Goal: Check status: Check status

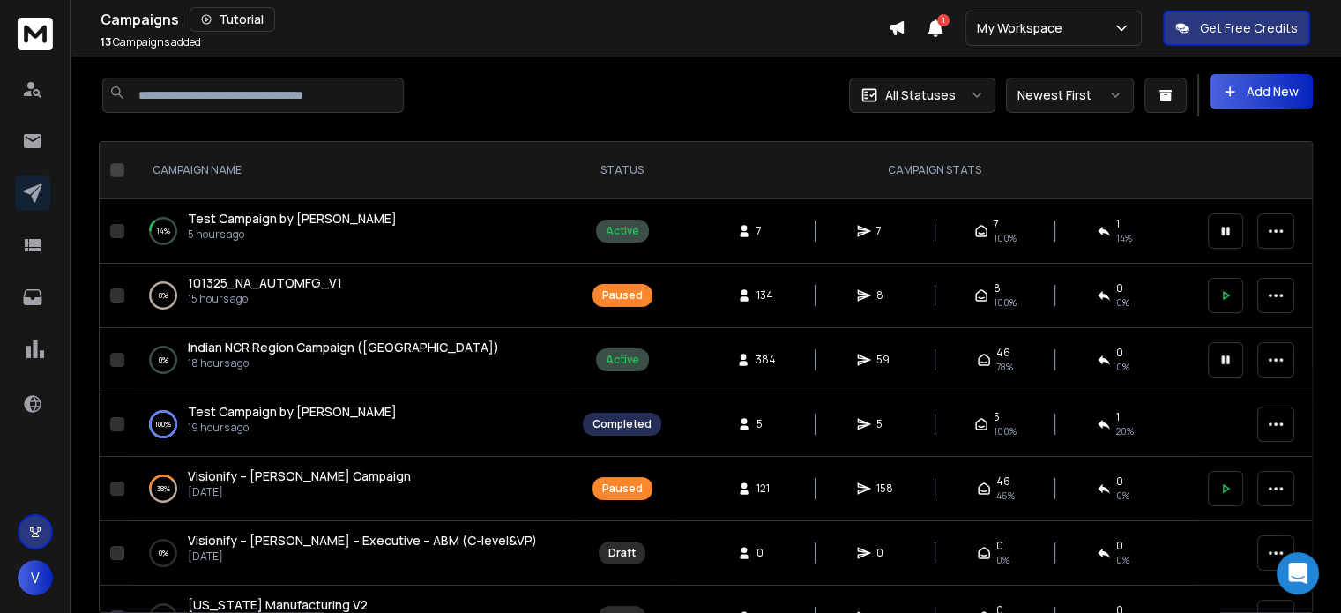
click at [296, 359] on p "18 hours ago" at bounding box center [343, 363] width 311 height 14
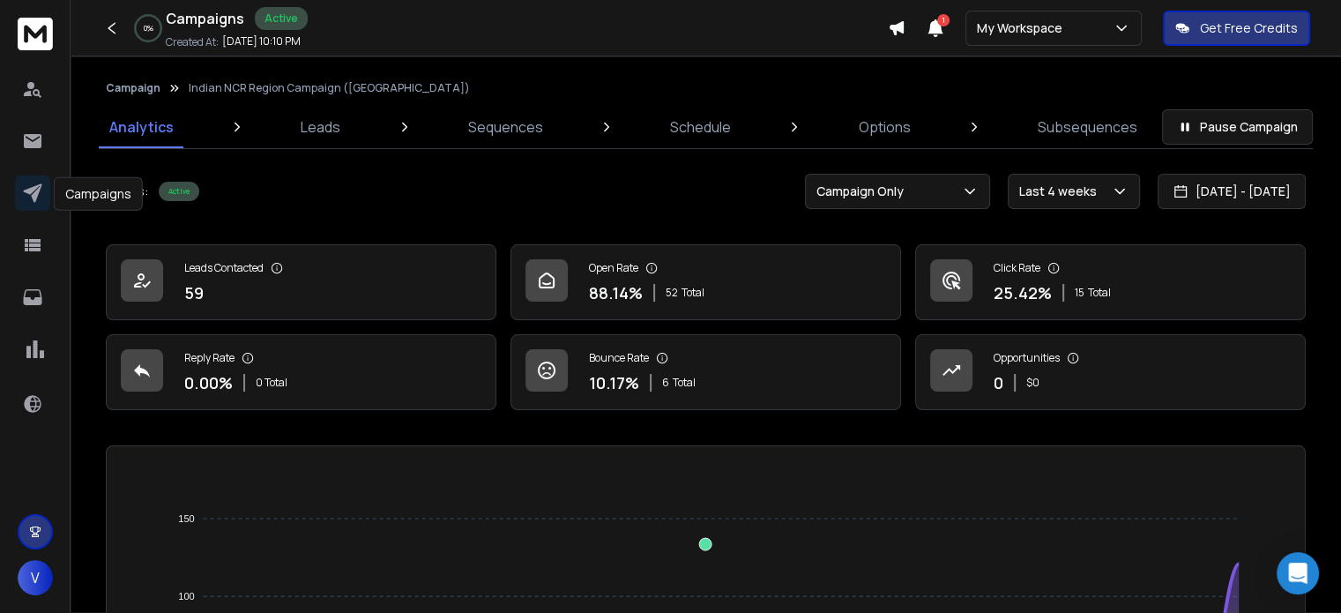
click at [37, 200] on icon at bounding box center [32, 192] width 21 height 21
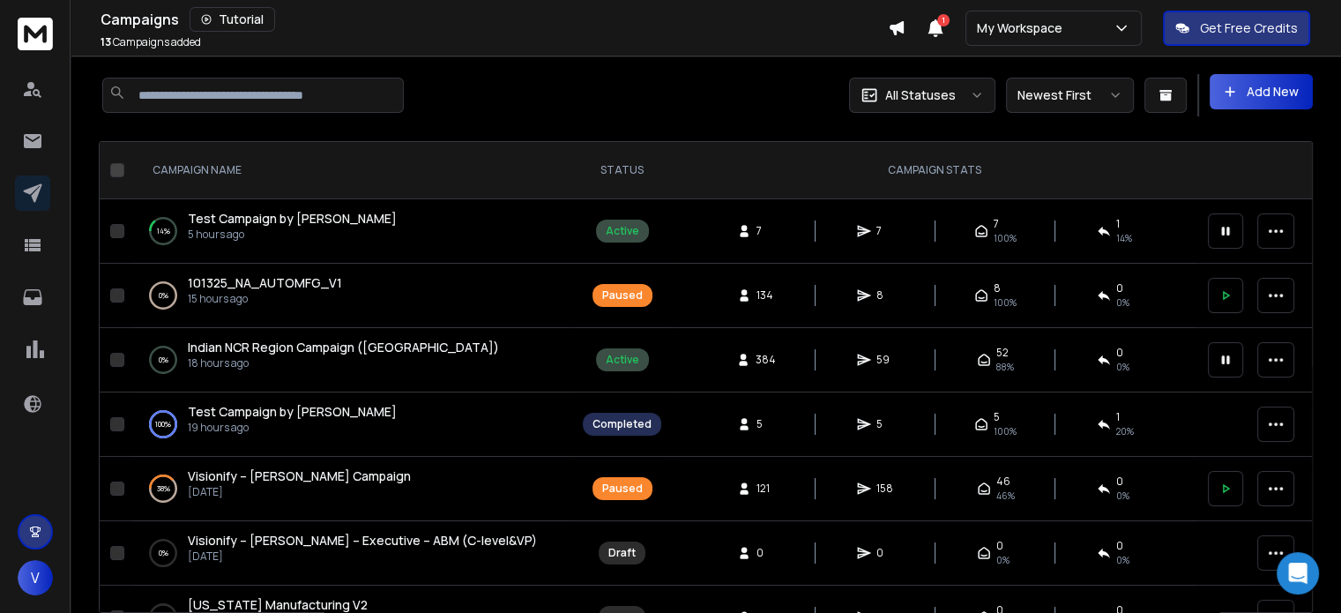
click at [442, 365] on div "0 % Indian NCR Region Campaign ([GEOGRAPHIC_DATA]) 18 hours ago" at bounding box center [352, 360] width 406 height 42
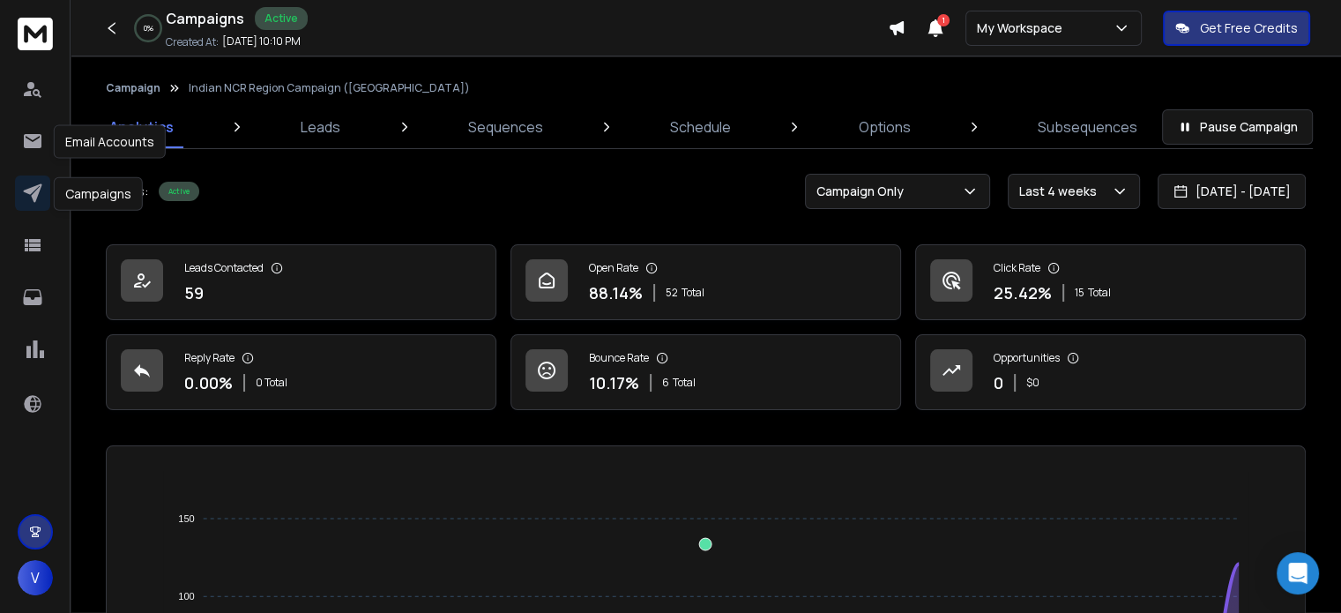
click at [19, 192] on link at bounding box center [32, 192] width 35 height 35
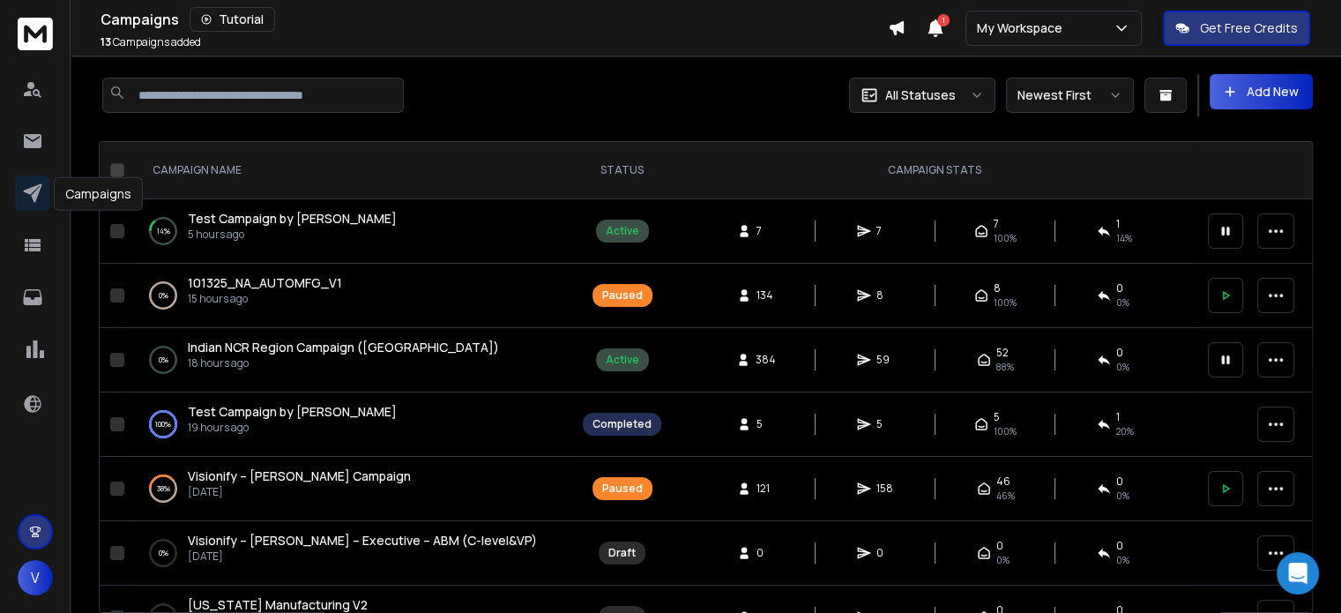
click at [406, 373] on div "0 % Indian NCR Region Campaign ([GEOGRAPHIC_DATA]) 18 hours ago" at bounding box center [352, 360] width 406 height 42
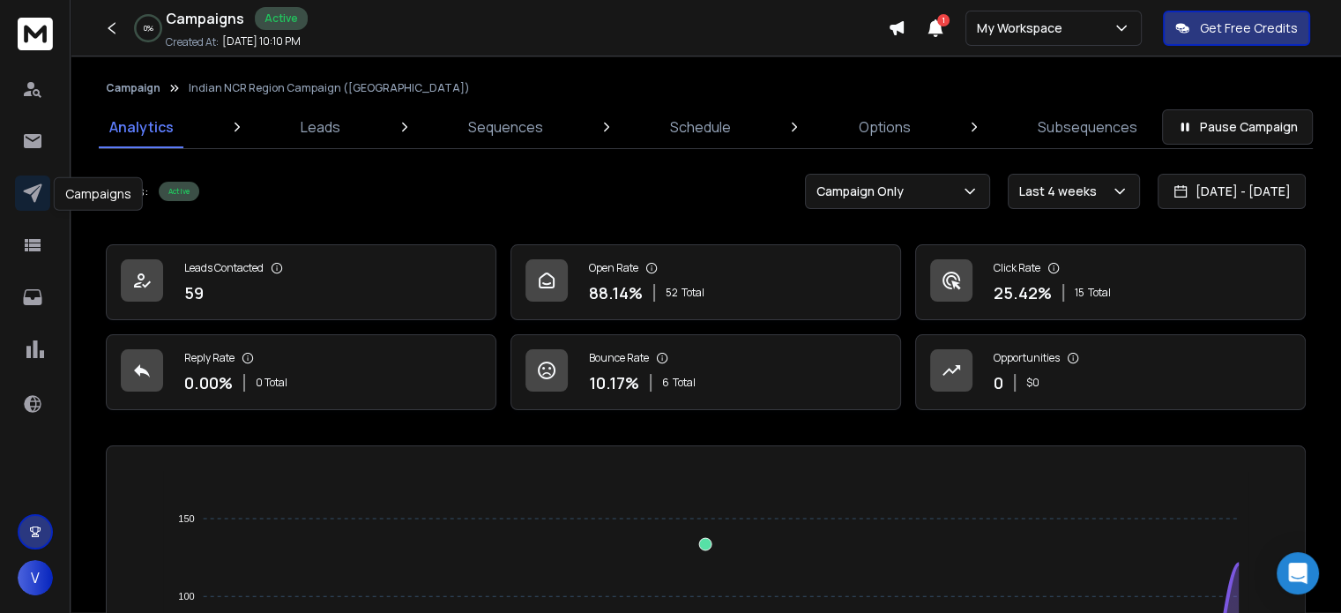
click at [22, 204] on link at bounding box center [32, 192] width 35 height 35
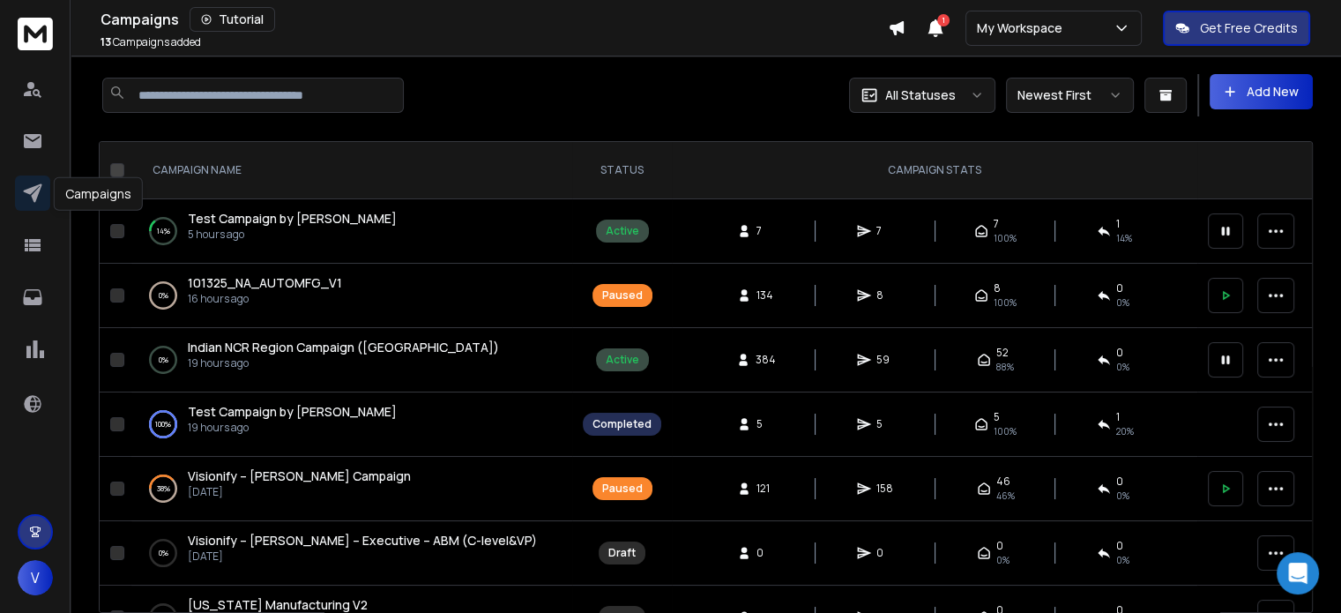
click at [443, 362] on div "0 % Indian NCR Region Campaign ([GEOGRAPHIC_DATA]) 19 hours ago" at bounding box center [352, 360] width 406 height 42
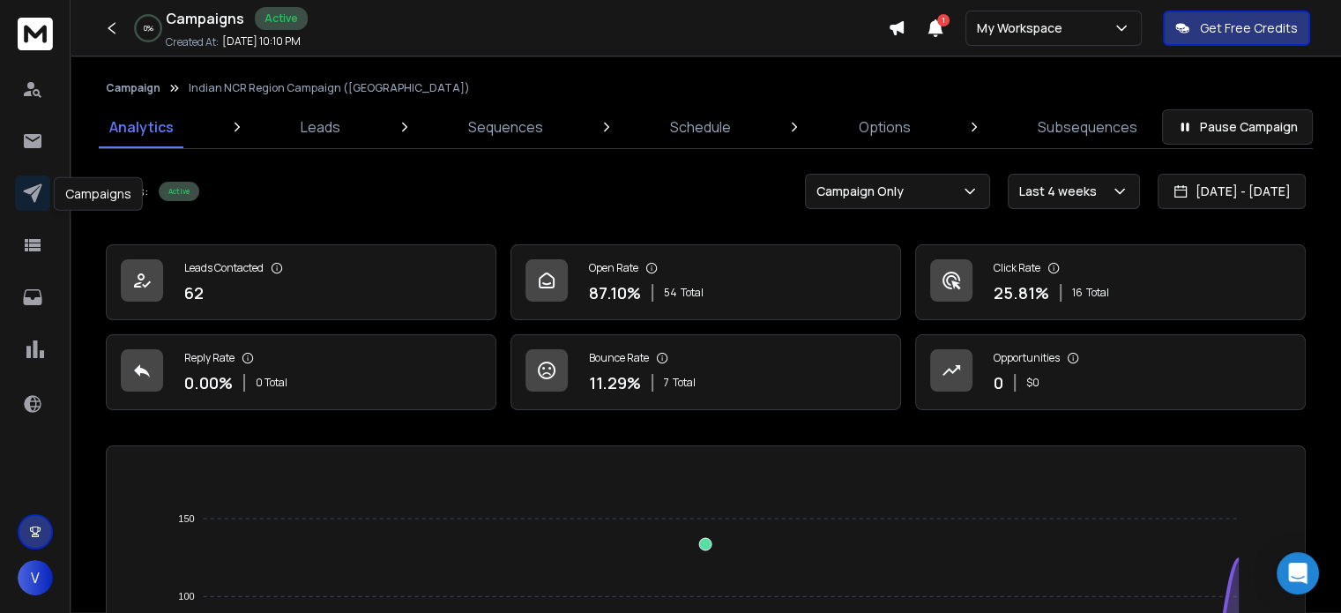
click at [27, 196] on icon at bounding box center [32, 192] width 21 height 21
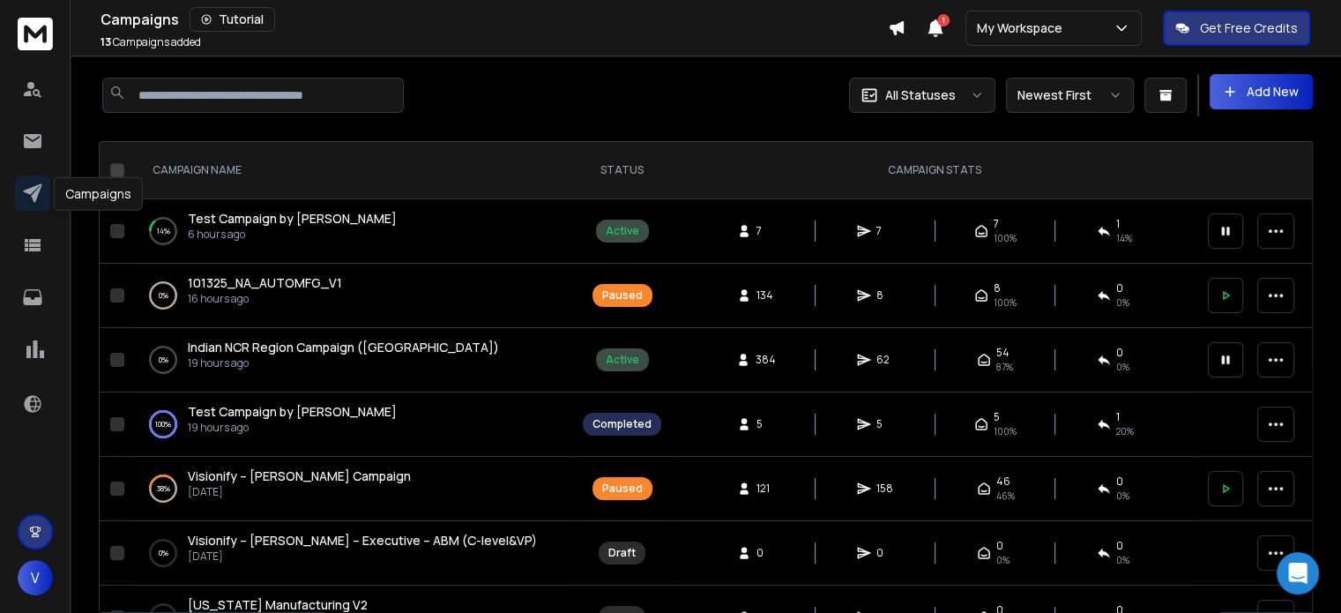
click at [25, 196] on icon at bounding box center [32, 192] width 21 height 21
